Goal: Task Accomplishment & Management: Manage account settings

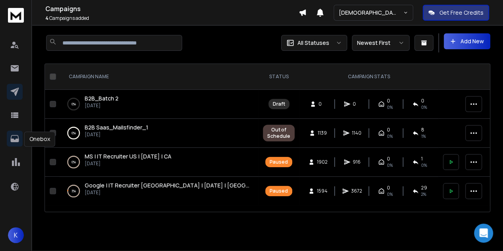
click at [15, 140] on icon at bounding box center [15, 139] width 10 height 10
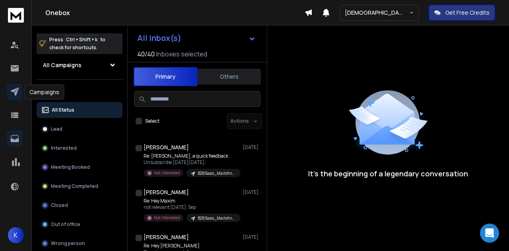
click at [17, 94] on icon at bounding box center [15, 92] width 10 height 10
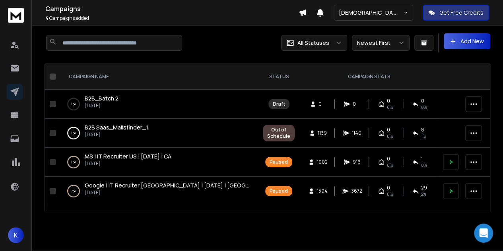
click at [142, 161] on p "[DATE]" at bounding box center [128, 164] width 87 height 6
click at [186, 198] on div "3 % Google | IT Recruiter [GEOGRAPHIC_DATA] | [DATE] | CA [DATE]" at bounding box center [158, 191] width 183 height 19
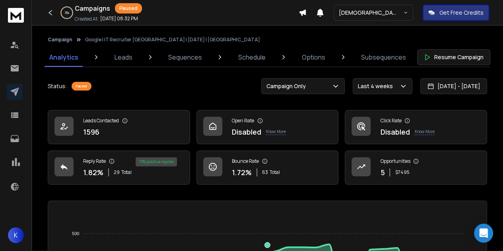
click at [364, 170] on icon at bounding box center [361, 167] width 10 height 10
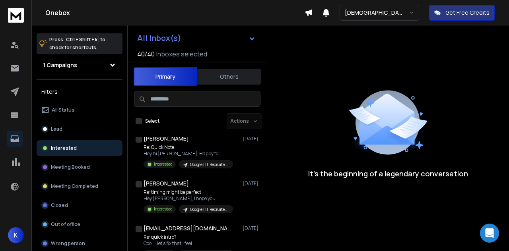
scroll to position [99, 0]
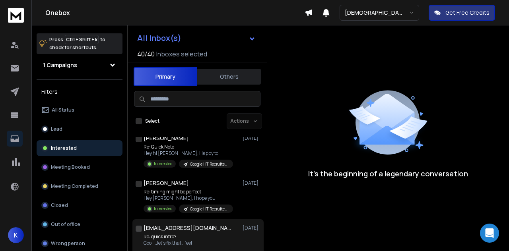
click at [184, 231] on h1 "[EMAIL_ADDRESS][DOMAIN_NAME]" at bounding box center [187, 228] width 87 height 8
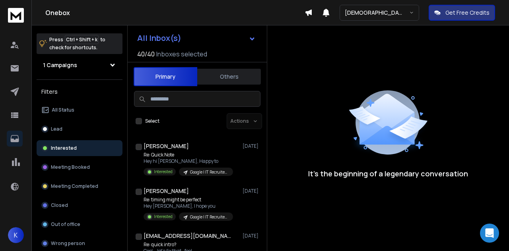
scroll to position [91, 0]
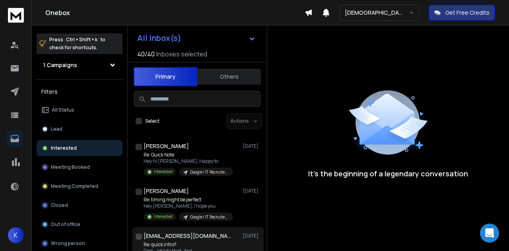
click at [209, 240] on h1 "[EMAIL_ADDRESS][DOMAIN_NAME]" at bounding box center [187, 236] width 87 height 8
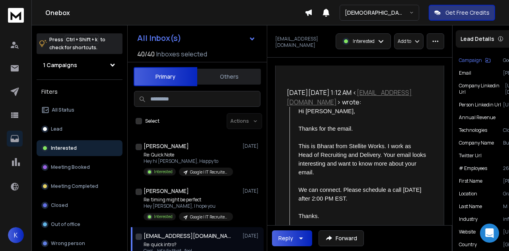
scroll to position [0, 0]
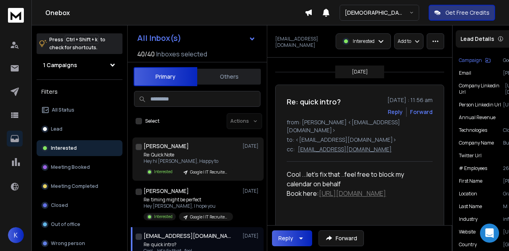
click at [182, 155] on p "Re: Quick Note" at bounding box center [188, 155] width 89 height 6
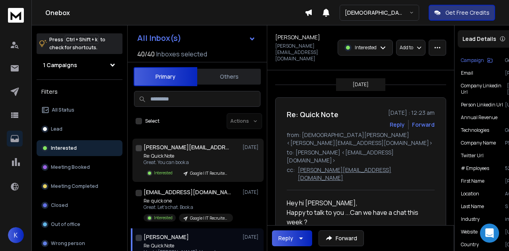
click at [198, 158] on p "Re: Quick Note" at bounding box center [188, 156] width 89 height 6
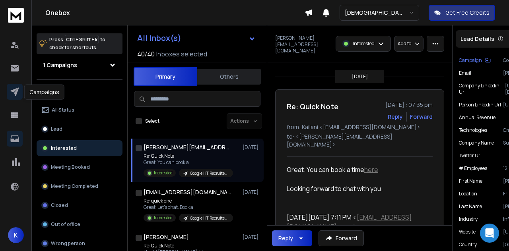
click at [17, 93] on icon at bounding box center [15, 92] width 10 height 10
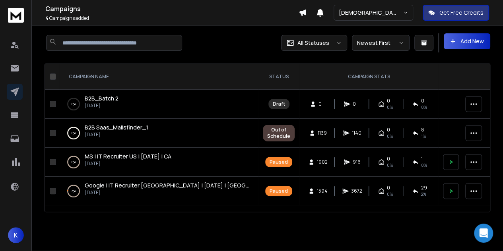
click at [160, 131] on div "0 % B2B Saas_Mailsfinder_1 [DATE]" at bounding box center [158, 133] width 183 height 19
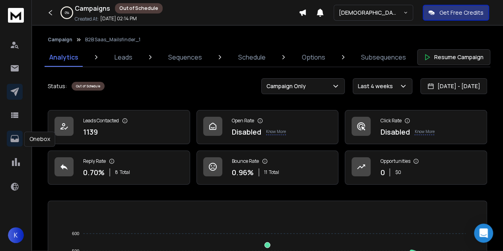
click at [17, 140] on icon at bounding box center [14, 138] width 8 height 7
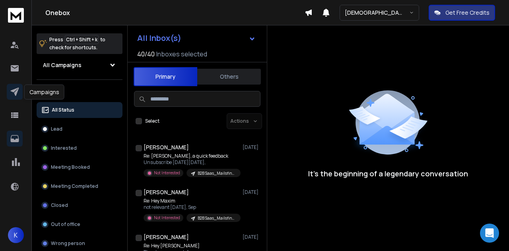
click at [14, 86] on link at bounding box center [15, 92] width 16 height 16
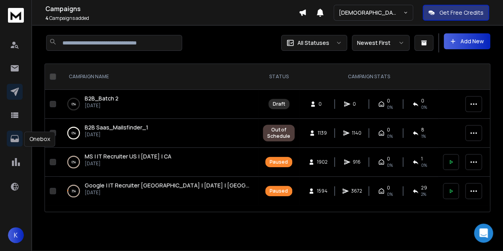
click at [16, 142] on icon at bounding box center [14, 138] width 8 height 7
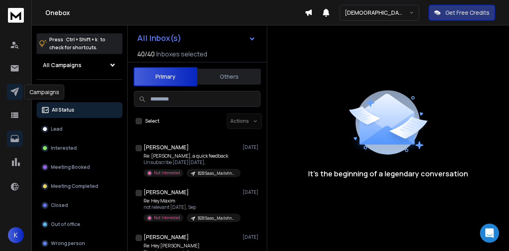
click at [9, 94] on link at bounding box center [15, 92] width 16 height 16
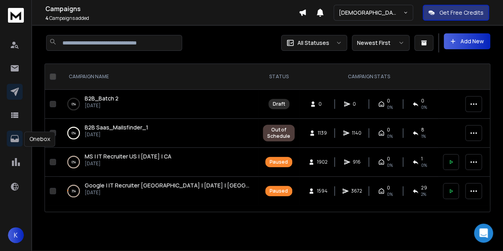
click at [22, 137] on link at bounding box center [15, 139] width 16 height 16
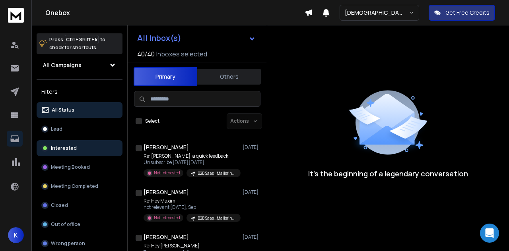
click at [94, 149] on button "Interested" at bounding box center [80, 148] width 86 height 16
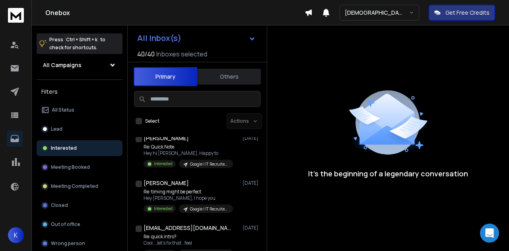
scroll to position [95, 0]
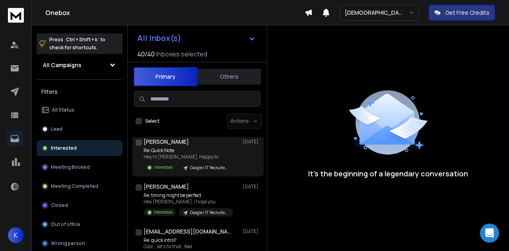
click at [194, 145] on div "Krishna R [DATE]" at bounding box center [202, 142] width 117 height 8
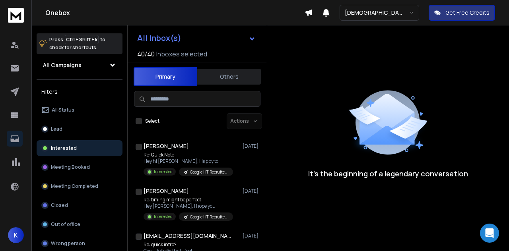
scroll to position [91, 0]
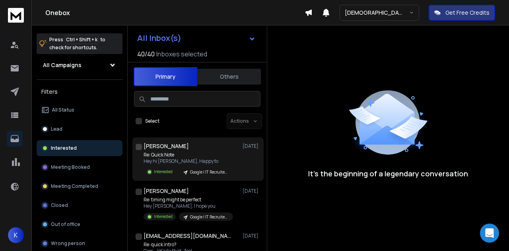
click at [206, 159] on p "Hey hi [PERSON_NAME], Happy to" at bounding box center [188, 161] width 89 height 6
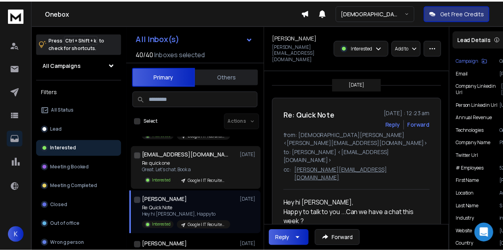
scroll to position [0, 0]
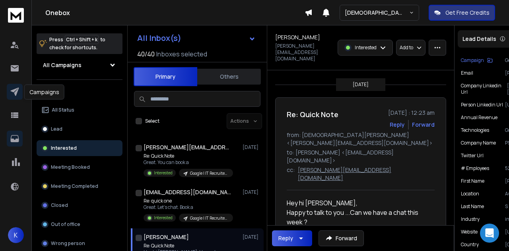
click at [16, 91] on icon at bounding box center [15, 92] width 10 height 10
